Goal: Communication & Community: Answer question/provide support

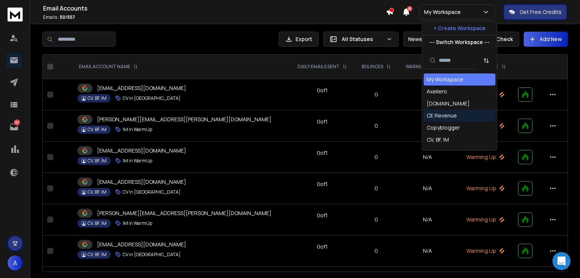
click at [451, 115] on div "CE Revenue" at bounding box center [441, 116] width 30 height 8
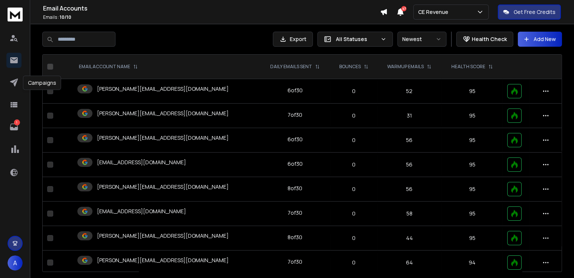
click at [17, 85] on icon at bounding box center [13, 82] width 9 height 9
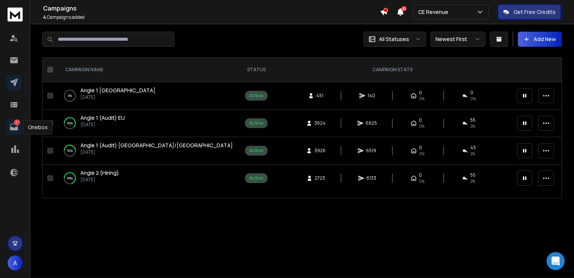
click at [12, 129] on icon at bounding box center [14, 127] width 8 height 7
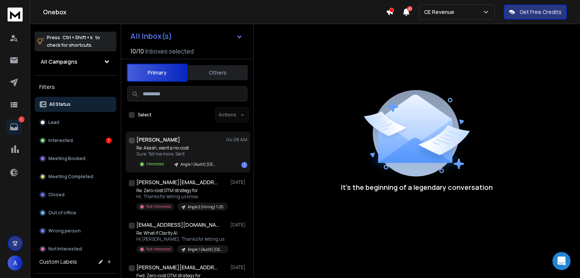
click at [190, 148] on p "Re: Akash, want a no-cost" at bounding box center [178, 148] width 85 height 6
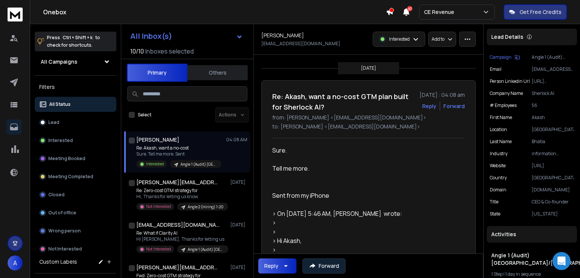
click at [329, 266] on button "Forward" at bounding box center [323, 266] width 43 height 15
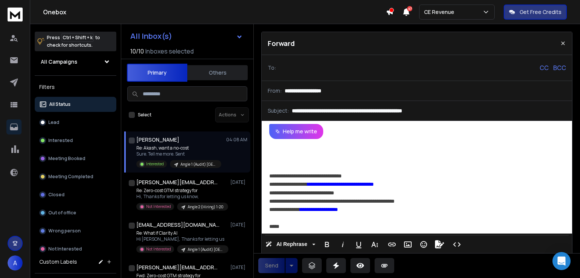
click at [294, 71] on input at bounding box center [305, 68] width 53 height 14
type input "**********"
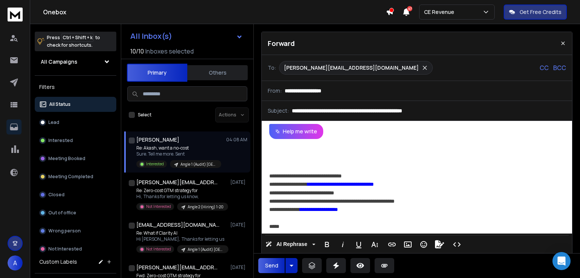
click at [274, 269] on button "Send" at bounding box center [271, 265] width 26 height 15
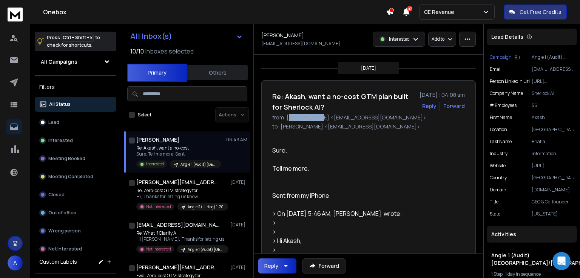
drag, startPoint x: 288, startPoint y: 120, endPoint x: 315, endPoint y: 116, distance: 28.2
click at [315, 116] on p "from: [PERSON_NAME] <[EMAIL_ADDRESS][DOMAIN_NAME]>" at bounding box center [368, 118] width 192 height 8
copy p "[PERSON_NAME]"
drag, startPoint x: 317, startPoint y: 117, endPoint x: 287, endPoint y: 119, distance: 30.7
click at [287, 119] on p "from: [PERSON_NAME] <[EMAIL_ADDRESS][DOMAIN_NAME]>" at bounding box center [368, 118] width 192 height 8
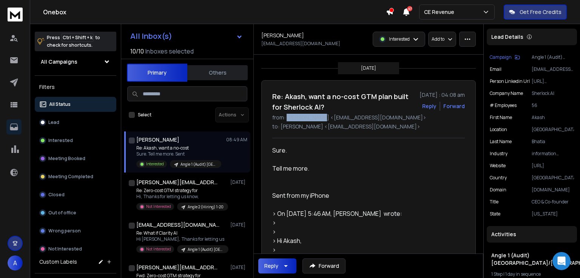
click at [538, 201] on p "CEO & Co-founder" at bounding box center [552, 202] width 42 height 6
click at [539, 93] on p "Sherlock AI" at bounding box center [552, 94] width 42 height 6
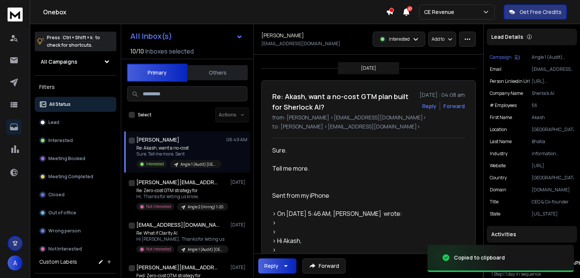
click at [548, 69] on p "[EMAIL_ADDRESS][DOMAIN_NAME]" at bounding box center [552, 69] width 42 height 6
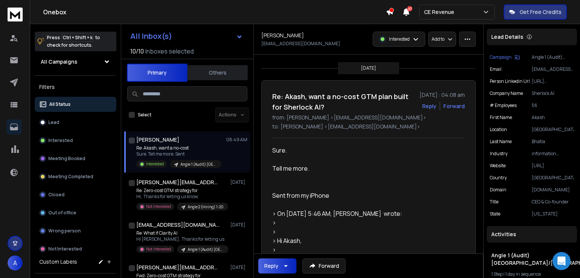
click at [541, 167] on p "[URL]" at bounding box center [552, 166] width 42 height 6
click at [537, 165] on p "[URL]" at bounding box center [552, 166] width 42 height 6
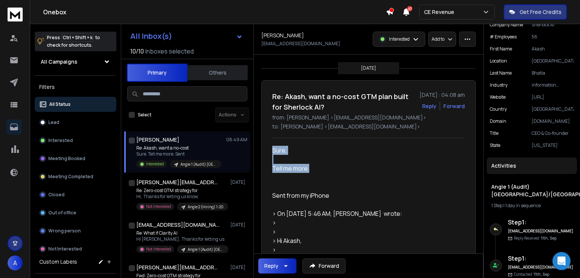
copy div "Sure. Tell me more."
drag, startPoint x: 276, startPoint y: 148, endPoint x: 316, endPoint y: 147, distance: 40.4
click at [474, 9] on div "CE Revenue" at bounding box center [457, 12] width 66 height 8
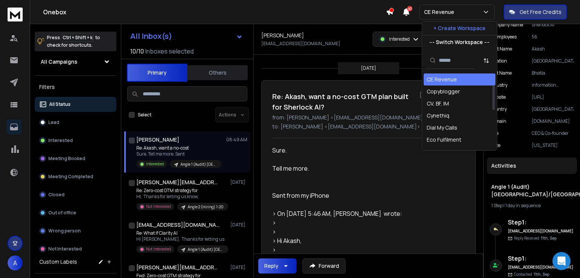
scroll to position [46, 0]
drag, startPoint x: 492, startPoint y: 92, endPoint x: 494, endPoint y: 107, distance: 15.1
click at [494, 107] on div at bounding box center [493, 98] width 3 height 25
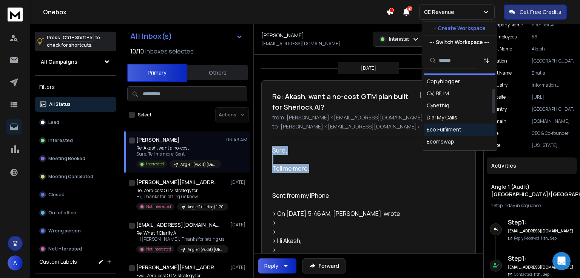
click at [466, 126] on div "Eco Fulfilment" at bounding box center [459, 130] width 72 height 12
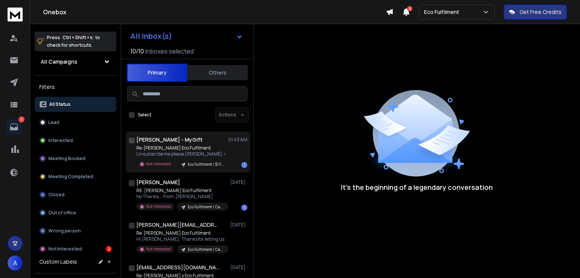
drag, startPoint x: 233, startPoint y: 145, endPoint x: 246, endPoint y: 139, distance: 14.0
click at [232, 145] on div "[PERSON_NAME] - MyGift 01:43 AM Re: [PERSON_NAME] Eco Fulfilment Unsubscribe me…" at bounding box center [191, 152] width 111 height 32
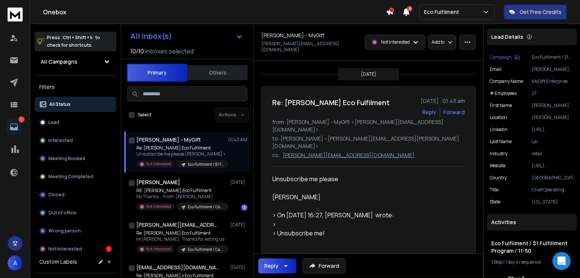
click at [466, 46] on button "button" at bounding box center [467, 42] width 17 height 15
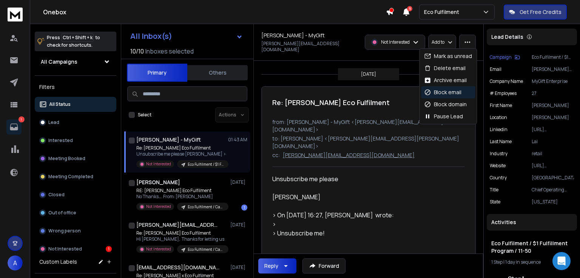
click at [448, 94] on div "Block email" at bounding box center [442, 93] width 37 height 8
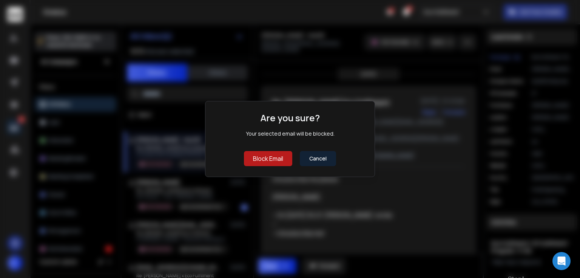
click at [273, 152] on button "Block Email" at bounding box center [268, 158] width 48 height 15
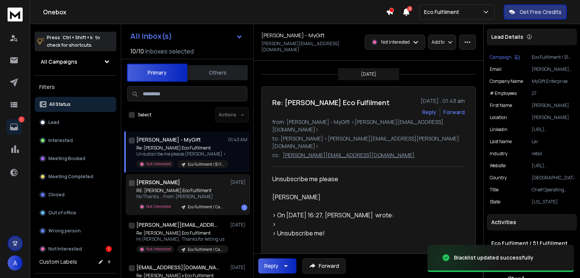
click at [218, 191] on p "RE: Nancy x Eco Fulfilment" at bounding box center [181, 191] width 91 height 6
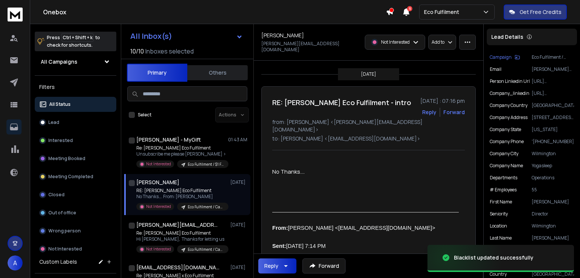
click at [471, 38] on button "button" at bounding box center [467, 42] width 17 height 15
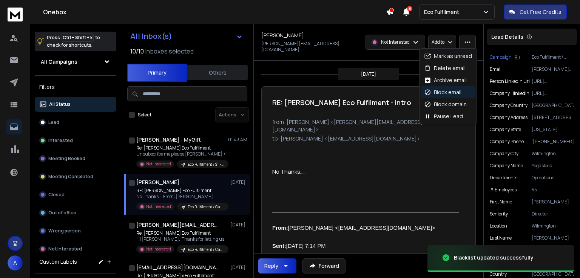
click at [444, 93] on div "Block email" at bounding box center [442, 93] width 37 height 8
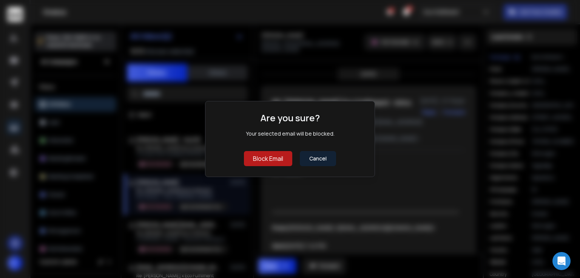
click at [280, 156] on button "Block Email" at bounding box center [268, 158] width 48 height 15
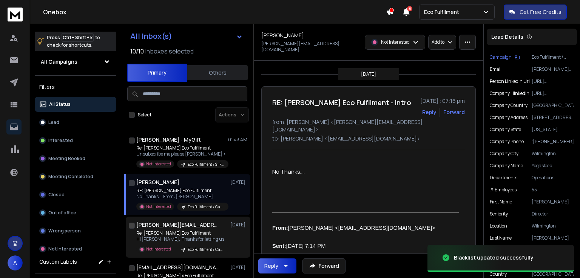
click at [235, 232] on div "Re: Lorenzo x Eco Fulfilment Hi Lorenzo, Thanks for letting us Not Interested E…" at bounding box center [191, 242] width 111 height 23
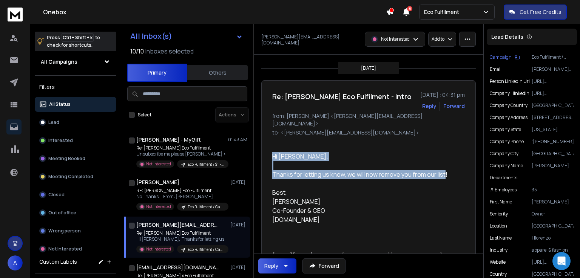
copy div "Hi Lorenzo, Thanks for letting us know, we will now remove you from our list"
drag, startPoint x: 270, startPoint y: 147, endPoint x: 431, endPoint y: 175, distance: 163.6
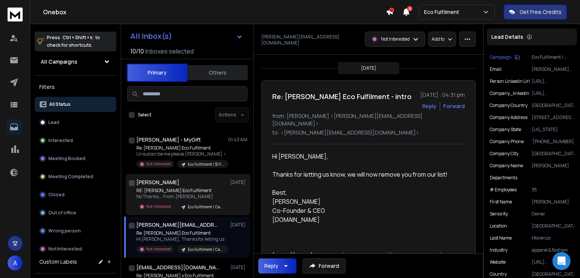
click at [173, 198] on p "No Thanks…. From: Christopher Viltz" at bounding box center [181, 197] width 91 height 6
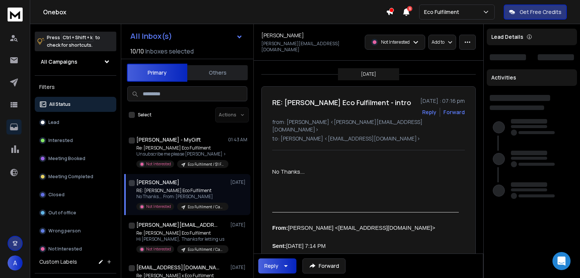
click at [275, 264] on div "Reply" at bounding box center [271, 267] width 14 height 8
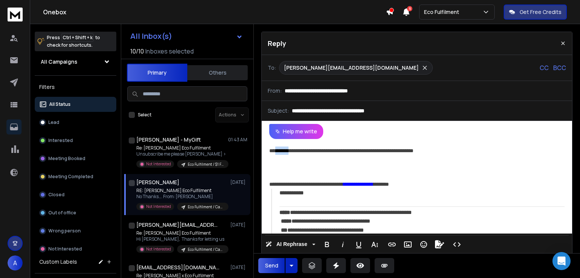
drag, startPoint x: 277, startPoint y: 151, endPoint x: 294, endPoint y: 149, distance: 17.4
click at [293, 150] on div "**********" at bounding box center [413, 151] width 288 height 8
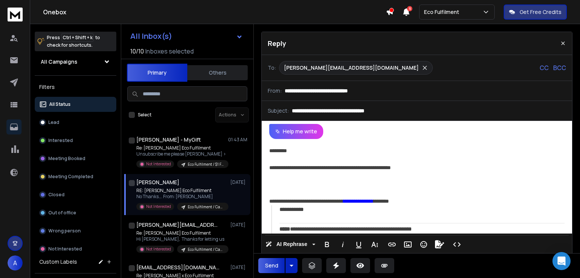
click at [422, 169] on div "**********" at bounding box center [413, 168] width 288 height 8
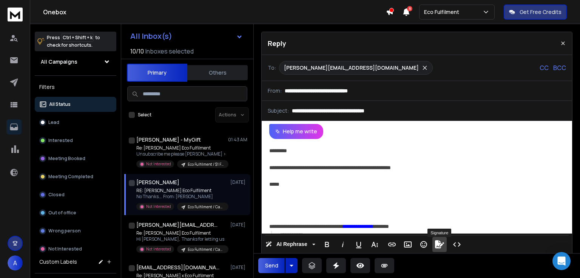
click at [436, 248] on icon "button" at bounding box center [439, 245] width 9 height 8
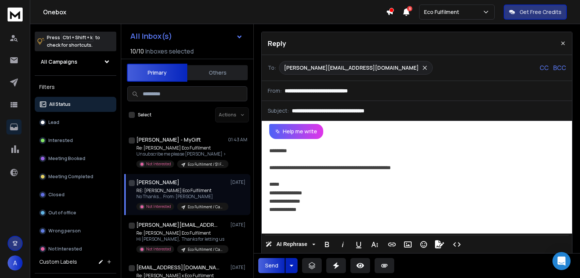
click at [280, 267] on button "Send" at bounding box center [271, 265] width 26 height 15
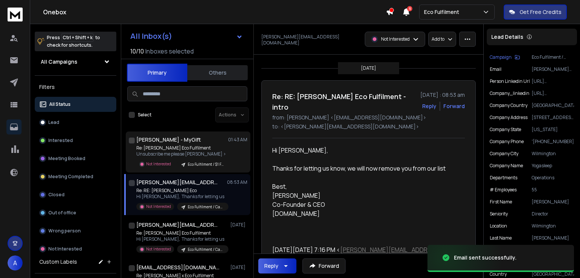
click at [213, 150] on p "Re: Nancy x Eco Fulfilment" at bounding box center [181, 148] width 91 height 6
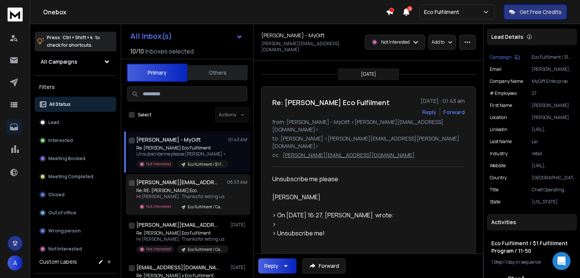
click at [207, 194] on p "Hi Nancy, Thanks for letting us" at bounding box center [181, 197] width 91 height 6
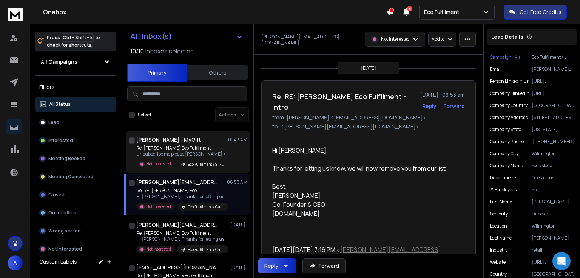
click at [209, 145] on p "Re: Nancy x Eco Fulfilment" at bounding box center [181, 148] width 91 height 6
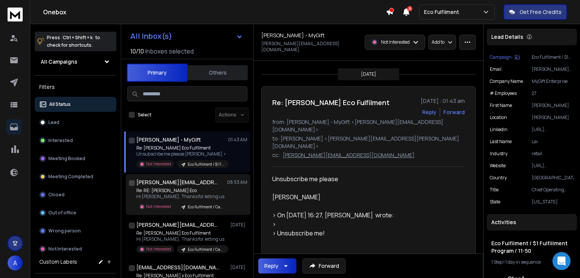
click at [229, 211] on div "nancy@marpac.com 08:53 AM Re: RE: Nancy x Eco Hi Nancy, Thanks for letting us N…" at bounding box center [188, 194] width 125 height 41
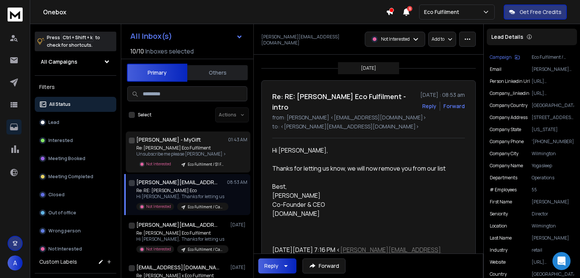
click at [220, 165] on p "Eco Fulfilment / $1 Fulfillment Program / 11-50" at bounding box center [206, 165] width 36 height 6
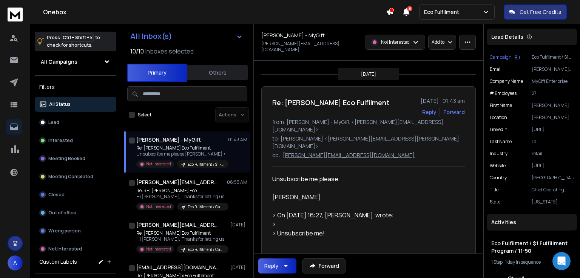
click at [262, 266] on button "Reply" at bounding box center [277, 266] width 38 height 15
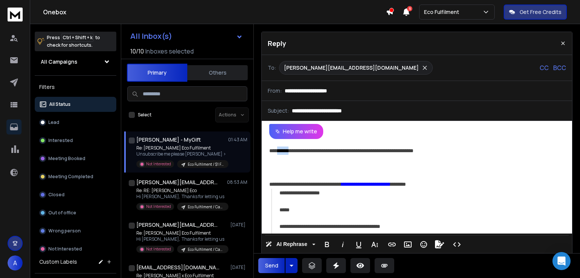
drag, startPoint x: 277, startPoint y: 153, endPoint x: 293, endPoint y: 152, distance: 16.2
click at [293, 152] on div "**********" at bounding box center [413, 151] width 288 height 8
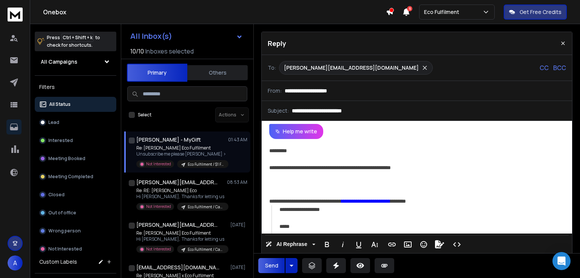
click at [451, 172] on div at bounding box center [416, 176] width 295 height 8
click at [455, 168] on div "**********" at bounding box center [413, 168] width 288 height 8
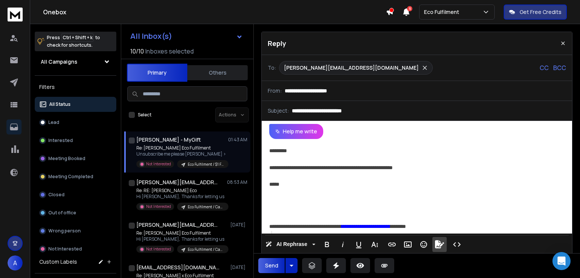
click at [439, 249] on icon "button" at bounding box center [439, 244] width 9 height 9
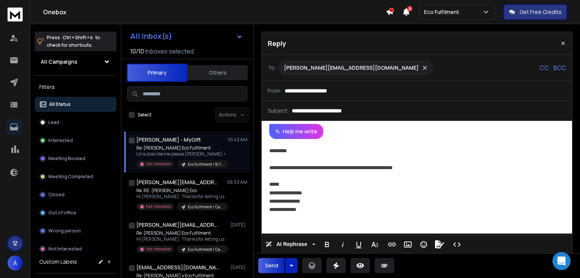
click at [275, 263] on button "Send" at bounding box center [271, 265] width 26 height 15
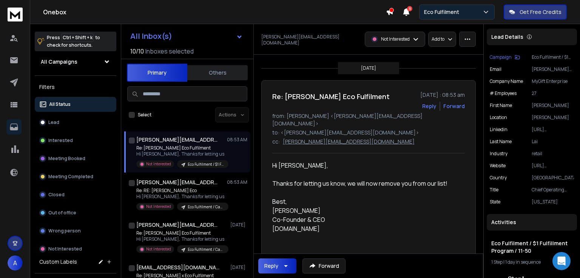
click at [453, 11] on p "Eco Fulfilment" at bounding box center [443, 12] width 38 height 8
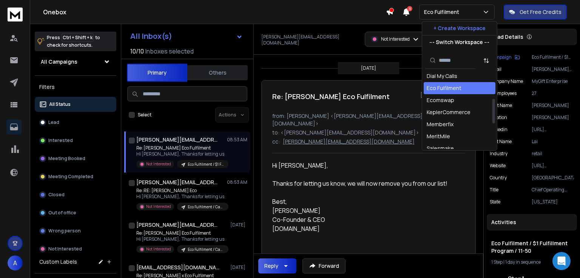
scroll to position [94, 0]
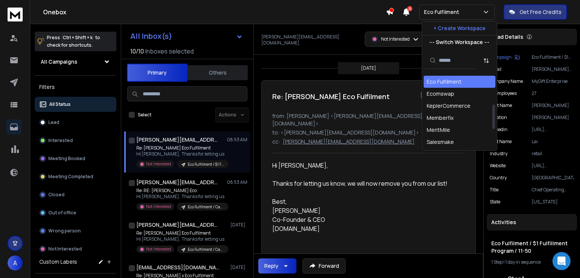
drag, startPoint x: 495, startPoint y: 86, endPoint x: 499, endPoint y: 117, distance: 30.5
click at [495, 117] on div at bounding box center [493, 111] width 4 height 75
click at [472, 106] on div "KeplerCommerce" at bounding box center [459, 106] width 72 height 12
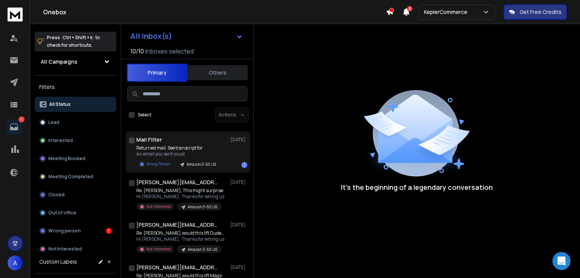
click at [208, 153] on p "An email you sent could" at bounding box center [178, 154] width 84 height 6
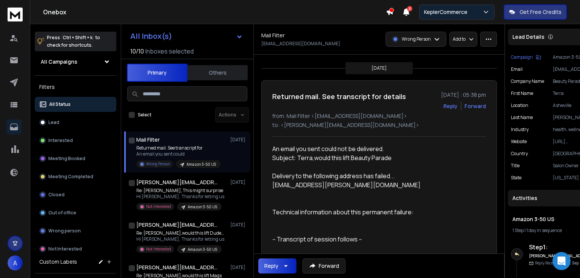
click at [474, 13] on div "KeplerCommerce" at bounding box center [457, 12] width 66 height 8
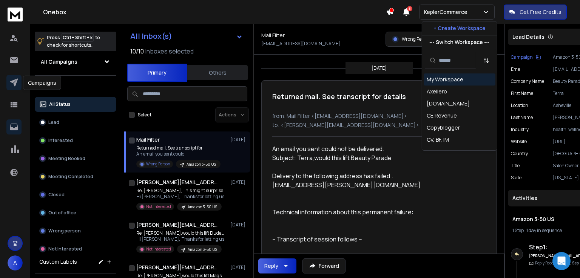
click at [11, 79] on icon at bounding box center [13, 82] width 9 height 9
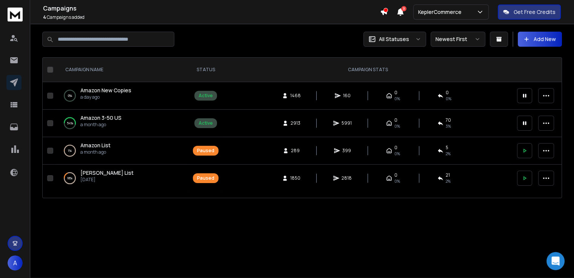
click at [462, 1] on div "Campaigns 4 Campaigns added 3 KeplerCommerce Get Free Credits" at bounding box center [287, 12] width 574 height 24
click at [462, 15] on p "KeplerCommerce" at bounding box center [441, 12] width 46 height 8
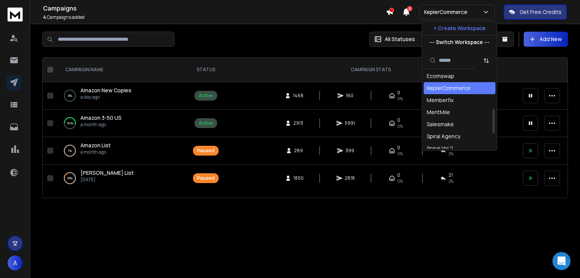
scroll to position [115, 0]
drag, startPoint x: 494, startPoint y: 80, endPoint x: 495, endPoint y: 114, distance: 34.0
click at [495, 117] on div at bounding box center [493, 123] width 3 height 25
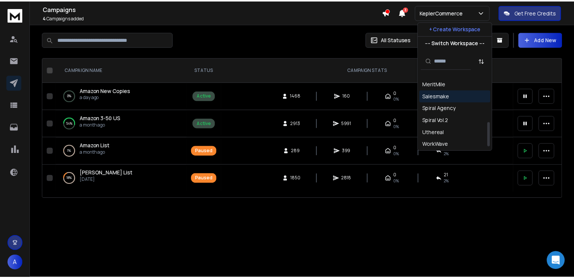
scroll to position [154, 0]
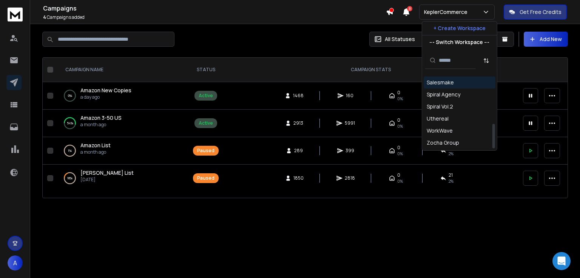
drag, startPoint x: 493, startPoint y: 126, endPoint x: 494, endPoint y: 143, distance: 17.0
click at [494, 143] on div at bounding box center [493, 136] width 3 height 25
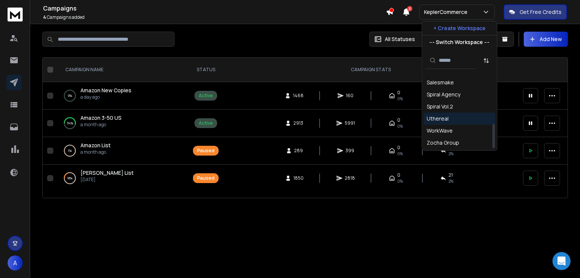
click at [470, 118] on div "Uthereal" at bounding box center [459, 119] width 72 height 12
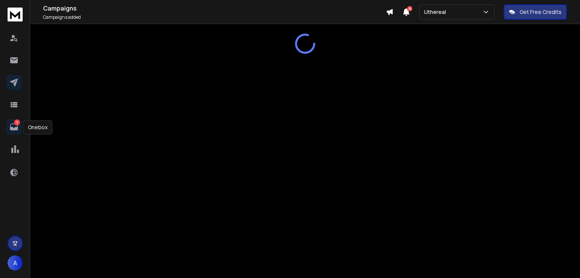
click at [12, 126] on icon at bounding box center [13, 127] width 9 height 9
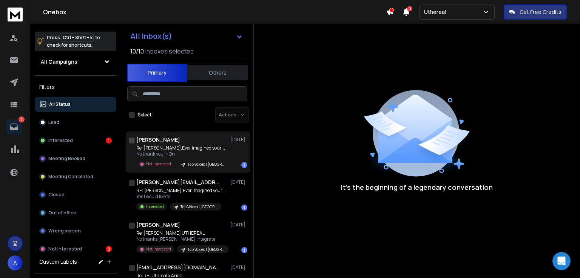
click at [199, 153] on p "No thank you. > On" at bounding box center [181, 154] width 91 height 6
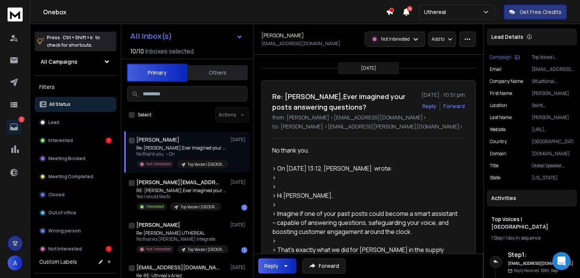
click at [467, 44] on button "button" at bounding box center [467, 39] width 17 height 15
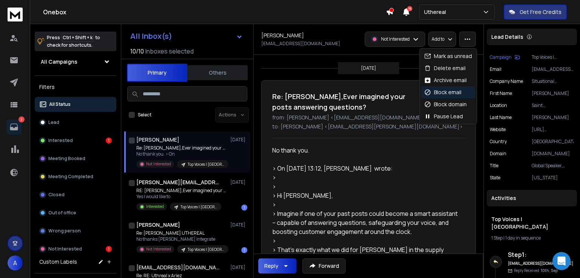
click at [442, 89] on div "Block email" at bounding box center [442, 93] width 37 height 8
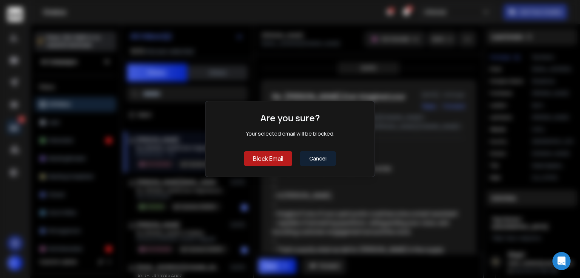
click at [278, 161] on button "Block Email" at bounding box center [268, 158] width 48 height 15
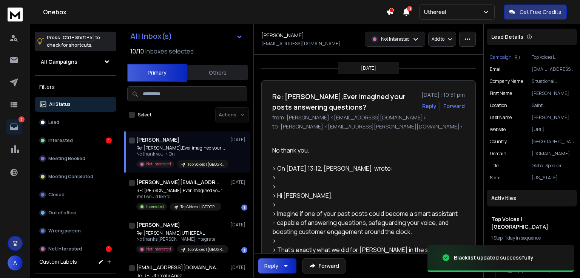
click at [273, 264] on div "Reply" at bounding box center [271, 267] width 14 height 8
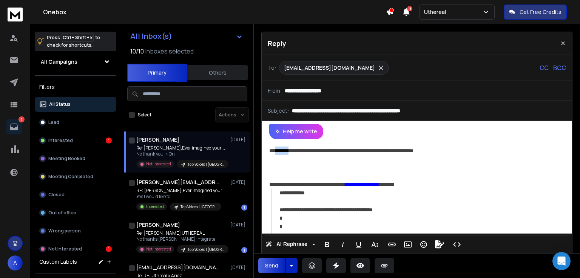
drag, startPoint x: 276, startPoint y: 152, endPoint x: 293, endPoint y: 150, distance: 16.7
click at [293, 150] on div "**********" at bounding box center [413, 151] width 288 height 8
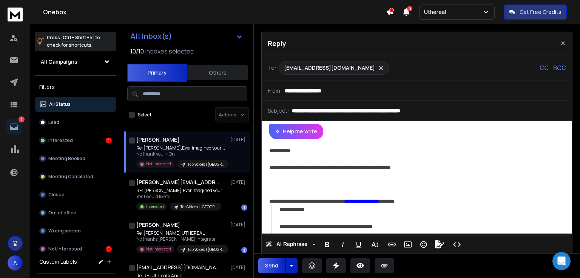
click at [474, 166] on div "**********" at bounding box center [413, 168] width 288 height 8
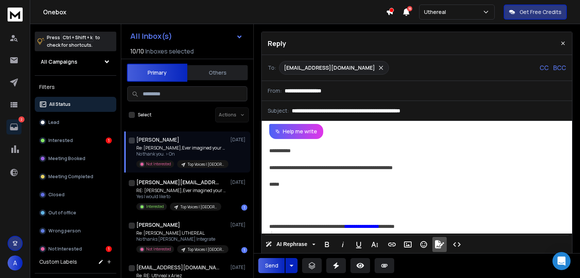
click at [438, 246] on icon "button" at bounding box center [439, 245] width 9 height 8
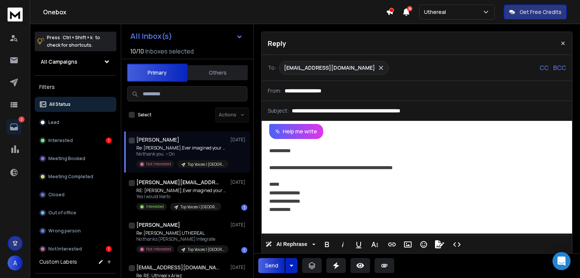
click at [275, 268] on button "Send" at bounding box center [271, 265] width 26 height 15
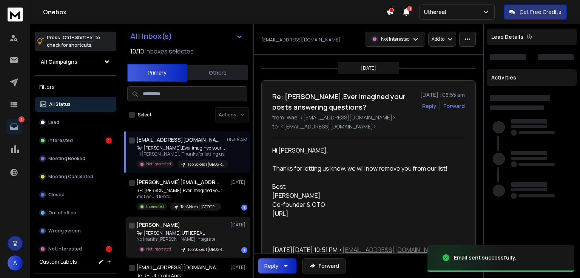
click at [231, 239] on div "Re: Joanna x UTHEREAL No thanks Joanna Harper Integrate Not Interested Top Voic…" at bounding box center [191, 242] width 111 height 23
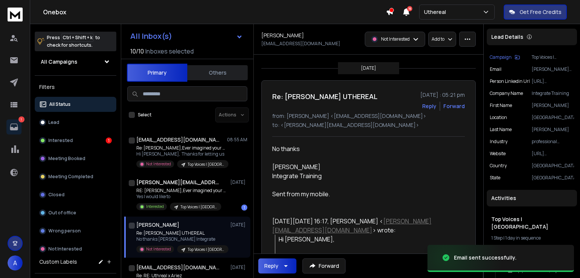
click at [468, 42] on icon "button" at bounding box center [467, 39] width 7 height 7
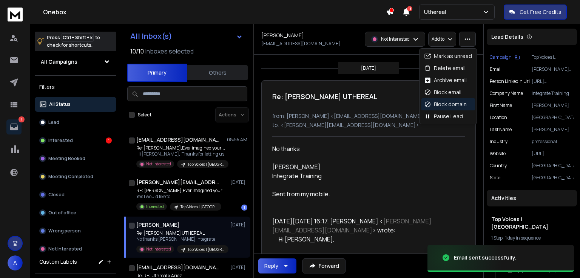
click at [460, 100] on div "Block domain" at bounding box center [448, 104] width 54 height 12
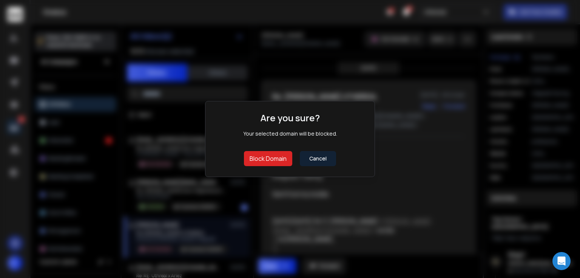
drag, startPoint x: 321, startPoint y: 157, endPoint x: 365, endPoint y: 126, distance: 53.6
click at [321, 157] on button "Cancel" at bounding box center [318, 158] width 36 height 15
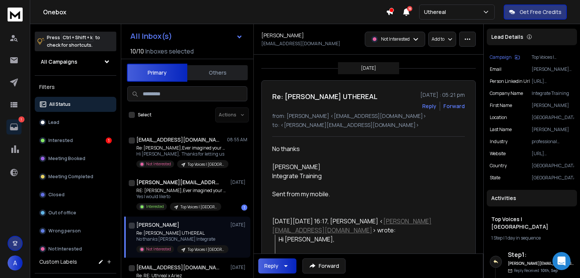
click at [460, 38] on button "button" at bounding box center [467, 39] width 17 height 15
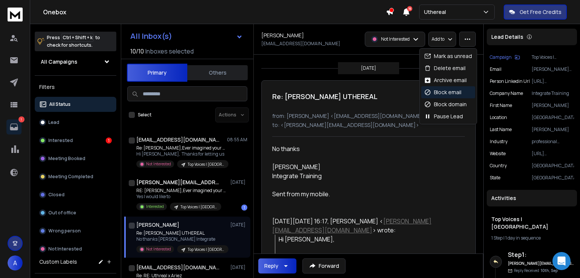
click at [453, 89] on div "Block email" at bounding box center [442, 93] width 37 height 8
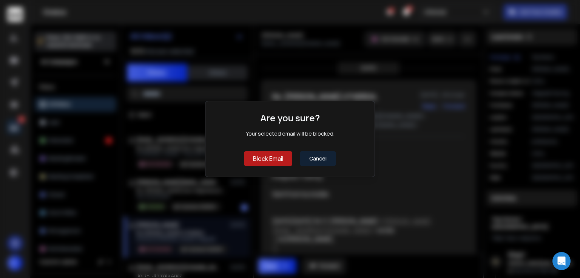
click at [277, 158] on button "Block Email" at bounding box center [268, 158] width 48 height 15
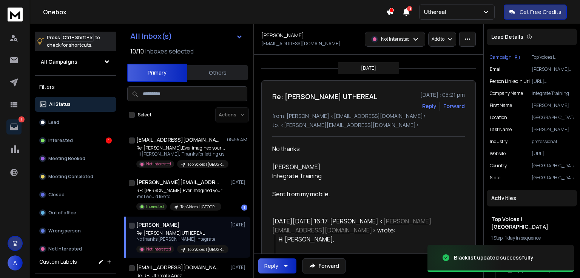
click at [271, 269] on div "Reply" at bounding box center [271, 267] width 14 height 8
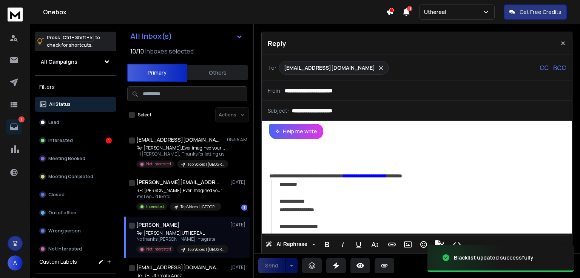
click at [288, 157] on div at bounding box center [416, 159] width 295 height 8
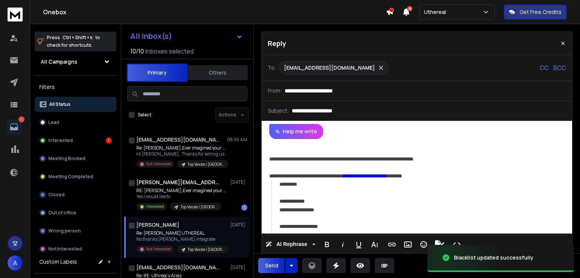
click at [277, 148] on div at bounding box center [416, 151] width 295 height 8
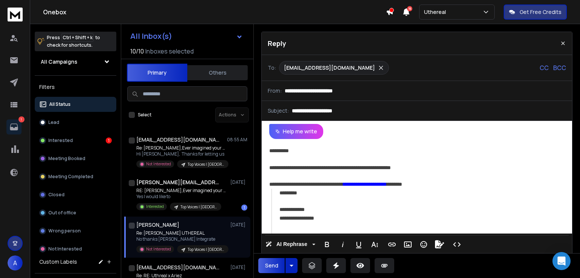
click at [459, 165] on div "**********" at bounding box center [413, 168] width 288 height 8
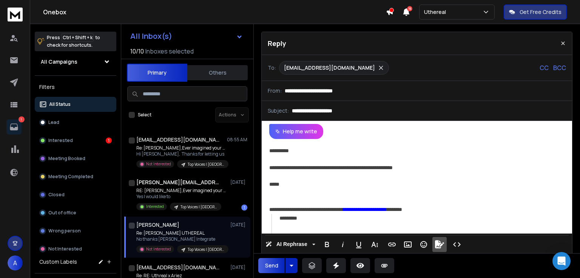
click at [438, 245] on icon "button" at bounding box center [439, 245] width 9 height 8
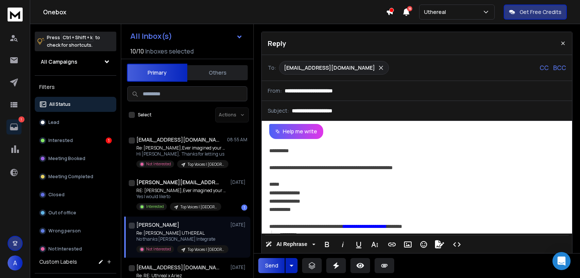
click at [269, 266] on button "Send" at bounding box center [271, 265] width 26 height 15
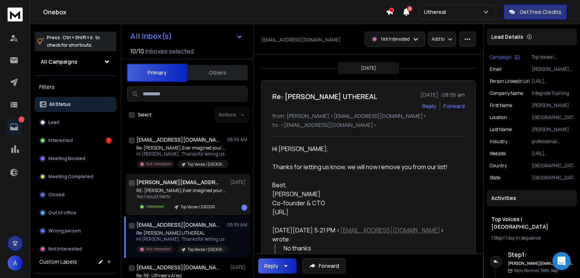
click at [226, 191] on div "RE: Alan,Ever imagined your posts Yes I would like to Interested Top Voices | U…" at bounding box center [191, 199] width 111 height 23
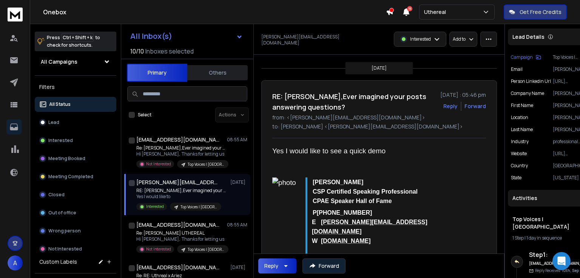
click at [323, 263] on button "Forward" at bounding box center [323, 266] width 43 height 15
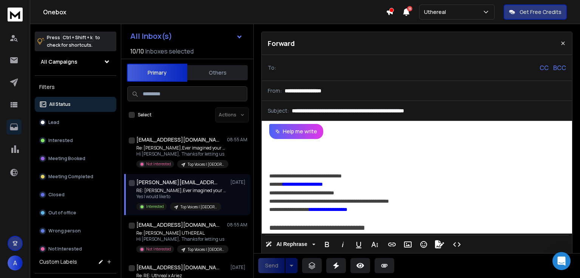
click at [332, 68] on input at bounding box center [305, 68] width 53 height 14
click at [561, 44] on icon at bounding box center [563, 43] width 6 height 6
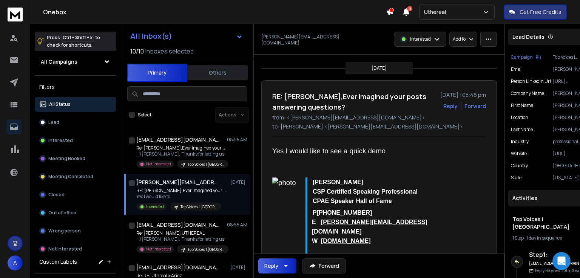
copy span "Alan R. Zimmerman"
drag, startPoint x: 321, startPoint y: 181, endPoint x: 380, endPoint y: 182, distance: 58.9
click at [380, 182] on p "Dr. Alan R. Zimmerman CSP Certified Speaking Professional" at bounding box center [374, 187] width 125 height 19
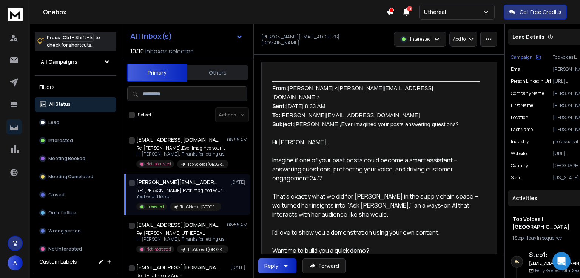
scroll to position [489, 0]
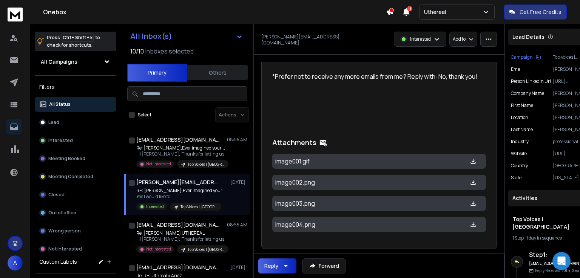
click at [401, 255] on div "View all 1 reply" at bounding box center [378, 261] width 71 height 12
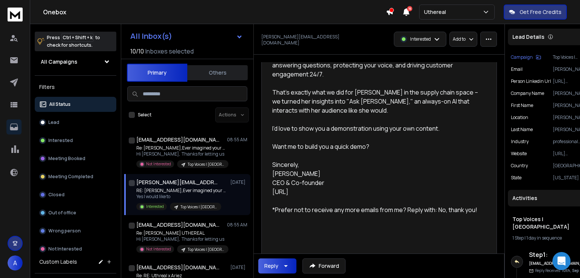
scroll to position [6, 0]
drag, startPoint x: 571, startPoint y: 181, endPoint x: 579, endPoint y: 178, distance: 8.6
click at [579, 178] on div "Press Ctrl + Shift + k to check for shortcuts. All Campaigns All Campaigns Filt…" at bounding box center [304, 163] width 549 height 278
click at [559, 91] on p "Dr. Alan Zimmerman" at bounding box center [573, 94] width 42 height 6
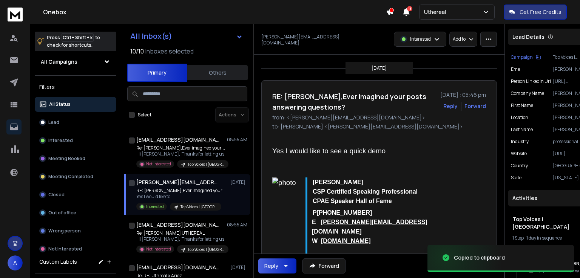
scroll to position [0, 0]
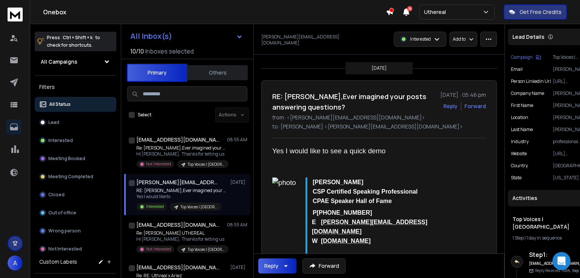
drag, startPoint x: 326, startPoint y: 182, endPoint x: 370, endPoint y: 180, distance: 44.2
click at [370, 180] on span "Dr. Alan R. Zimmerman CSP Certified Speaking Professional" at bounding box center [364, 187] width 105 height 16
copy span "Dr. Alan R. Zimmerman"
drag, startPoint x: 311, startPoint y: 181, endPoint x: 384, endPoint y: 180, distance: 72.8
click at [384, 180] on td "Dr. Alan R. Zimmerman CSP Certified Speaking Professional CPAE Speaker Hall of …" at bounding box center [375, 192] width 126 height 28
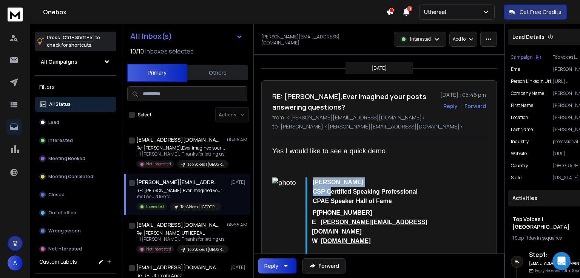
drag, startPoint x: 329, startPoint y: 192, endPoint x: 420, endPoint y: 188, distance: 90.3
click at [420, 188] on td "Dr. Alan R. Zimmerman CSP Certified Speaking Professional CPAE Speaker Hall of …" at bounding box center [373, 245] width 133 height 135
click at [407, 186] on b "Dr. Alan R. Zimmerman CSP Certified Speaking Professional" at bounding box center [364, 187] width 105 height 18
drag, startPoint x: 422, startPoint y: 189, endPoint x: 330, endPoint y: 189, distance: 92.1
click at [330, 189] on td "Dr. Alan R. Zimmerman CSP Certified Speaking Professional CPAE Speaker Hall of …" at bounding box center [373, 245] width 133 height 135
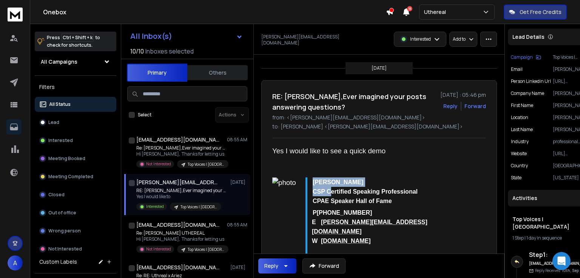
click at [329, 191] on span "Dr. Alan R. Zimmerman CSP Certified Speaking Professional" at bounding box center [364, 187] width 105 height 16
copy span "Certified Speaking Professional"
drag, startPoint x: 325, startPoint y: 191, endPoint x: 418, endPoint y: 191, distance: 93.6
click at [417, 191] on span "Dr. Alan R. Zimmerman CSP Certified Speaking Professional" at bounding box center [364, 187] width 105 height 16
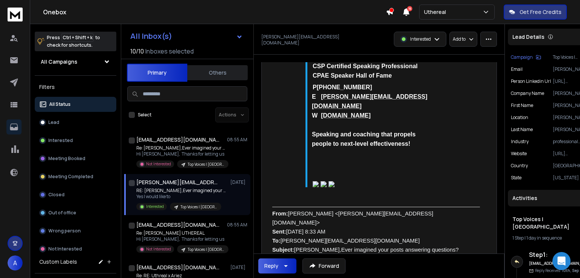
click at [561, 67] on p "alan@drzimmerman.com" at bounding box center [573, 69] width 42 height 6
click at [567, 151] on p "https://drzimmerman.com" at bounding box center [573, 154] width 42 height 6
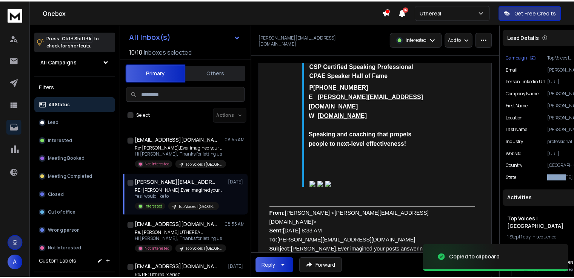
scroll to position [0, 31]
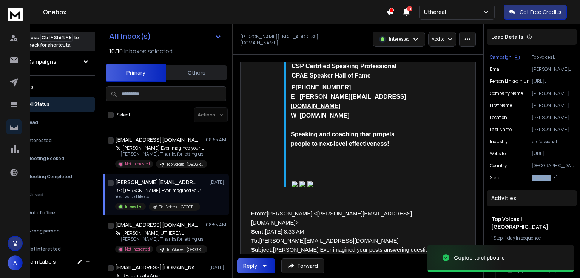
click at [579, 186] on div "Press Ctrl + Shift + k to check for shortcuts. All Campaigns All Campaigns Filt…" at bounding box center [304, 163] width 549 height 278
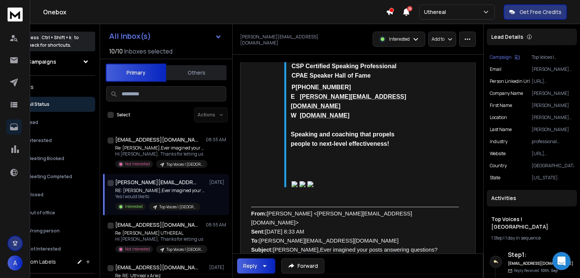
click at [538, 82] on p "http://www.linkedin.com/in/dralanzimmerman" at bounding box center [552, 81] width 42 height 6
click at [11, 79] on icon at bounding box center [13, 82] width 9 height 9
